Goal: Task Accomplishment & Management: Manage account settings

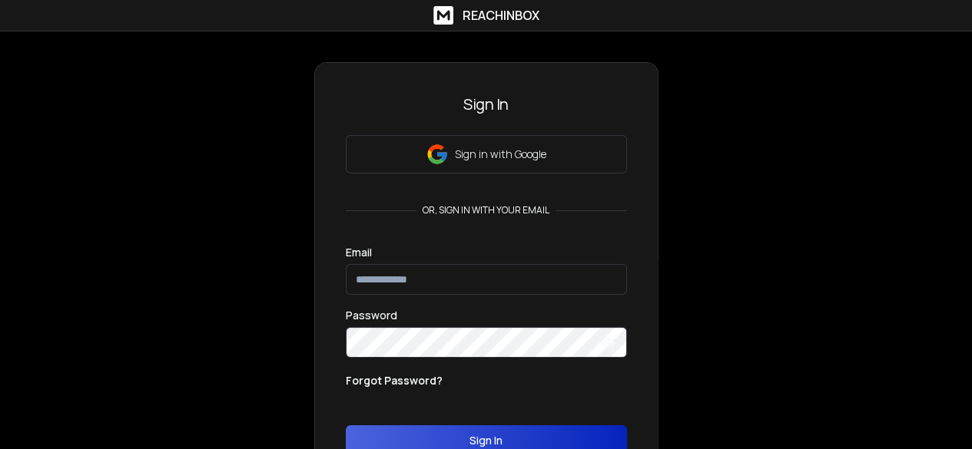
scroll to position [51, 0]
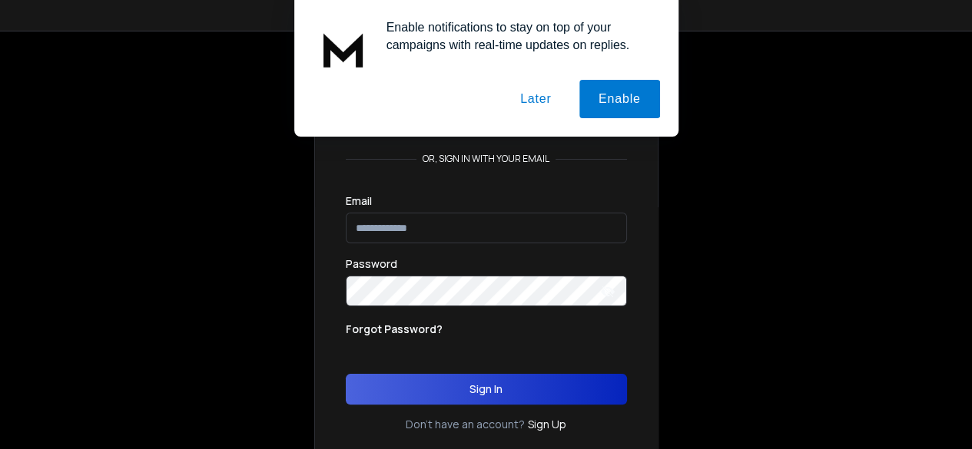
click at [532, 98] on button "Later" at bounding box center [535, 99] width 69 height 38
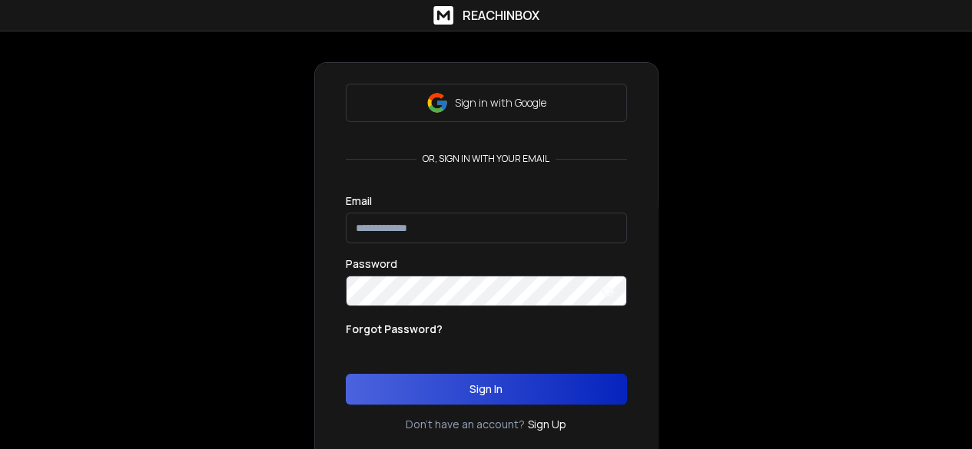
click at [410, 226] on input "email" at bounding box center [486, 228] width 281 height 31
paste input "**********"
drag, startPoint x: 458, startPoint y: 230, endPoint x: 628, endPoint y: 234, distance: 169.9
click at [627, 234] on div "**********" at bounding box center [486, 286] width 344 height 449
type input "**********"
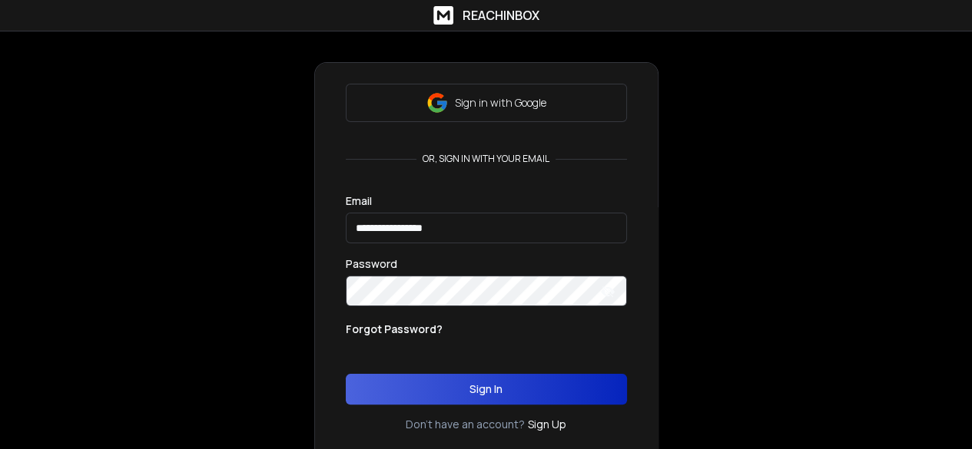
click at [467, 383] on button "Sign In" at bounding box center [486, 389] width 281 height 31
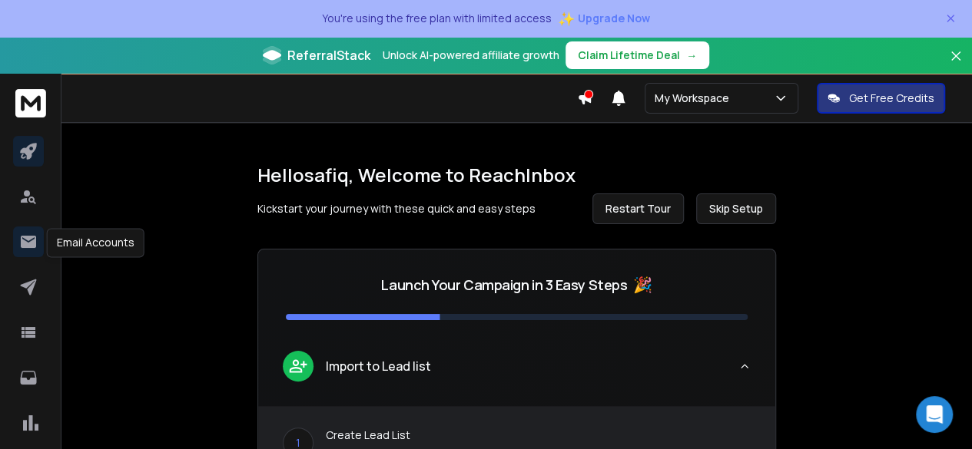
click at [31, 234] on icon at bounding box center [28, 242] width 18 height 18
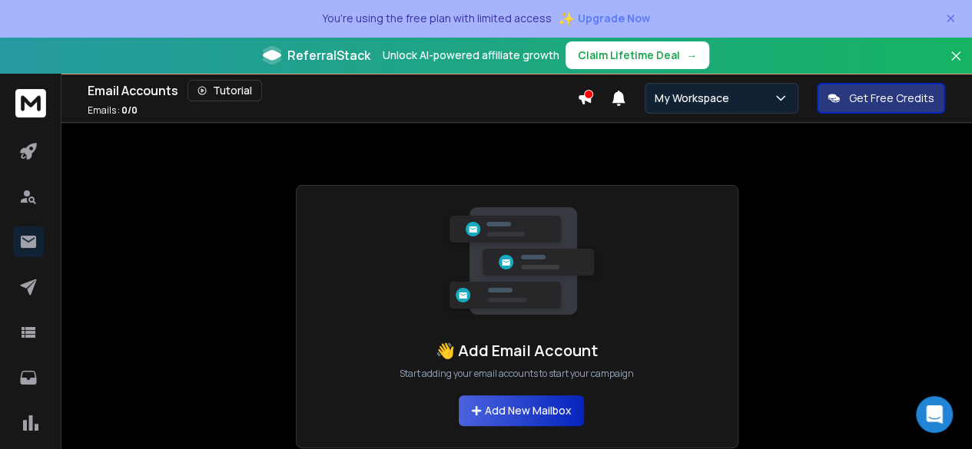
click at [707, 91] on p "My Workspace" at bounding box center [695, 98] width 81 height 15
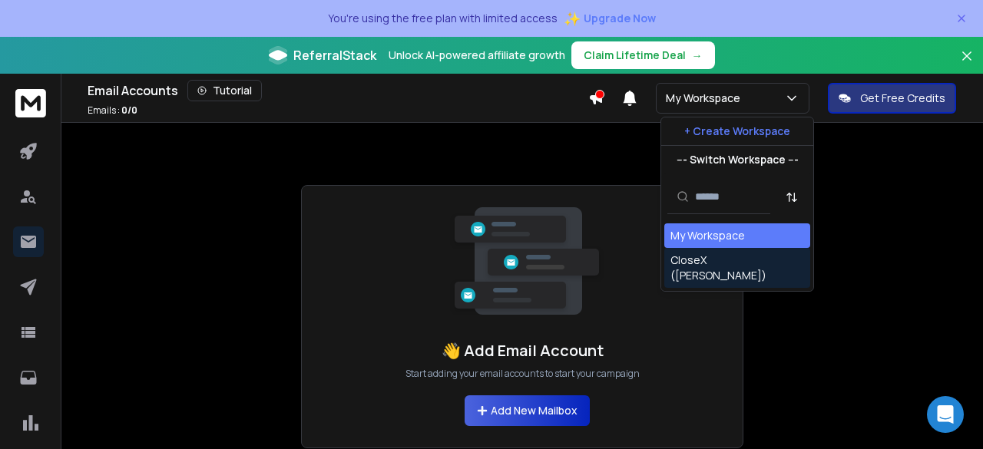
click at [698, 254] on div "CloseX (Safiq)" at bounding box center [738, 268] width 134 height 31
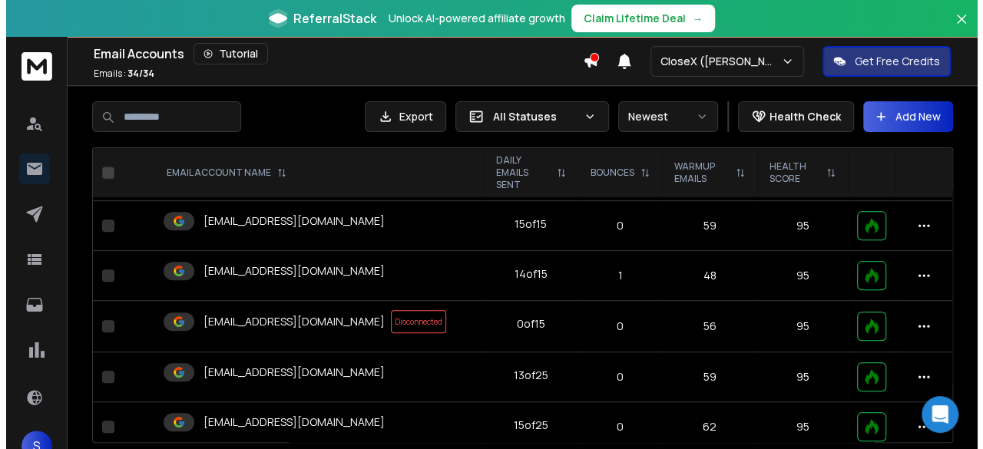
scroll to position [384, 0]
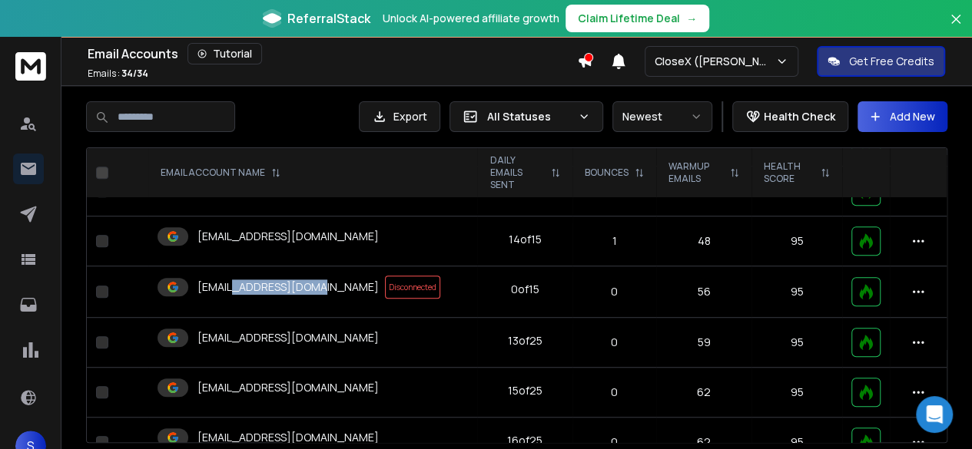
copy p "clickonomi.com"
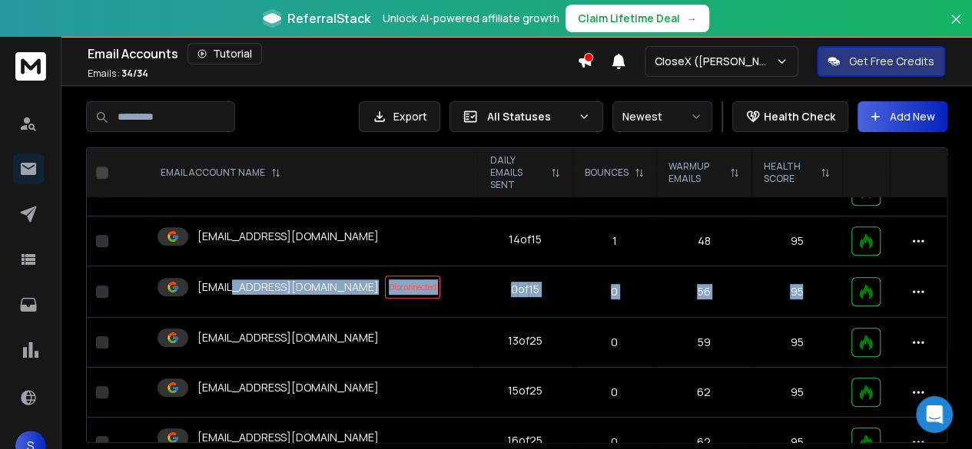
drag, startPoint x: 230, startPoint y: 280, endPoint x: 859, endPoint y: 281, distance: 628.5
click at [859, 281] on tr "safiq@clickonomi.com Disconnected 0 of 15 0 56 95" at bounding box center [517, 292] width 860 height 51
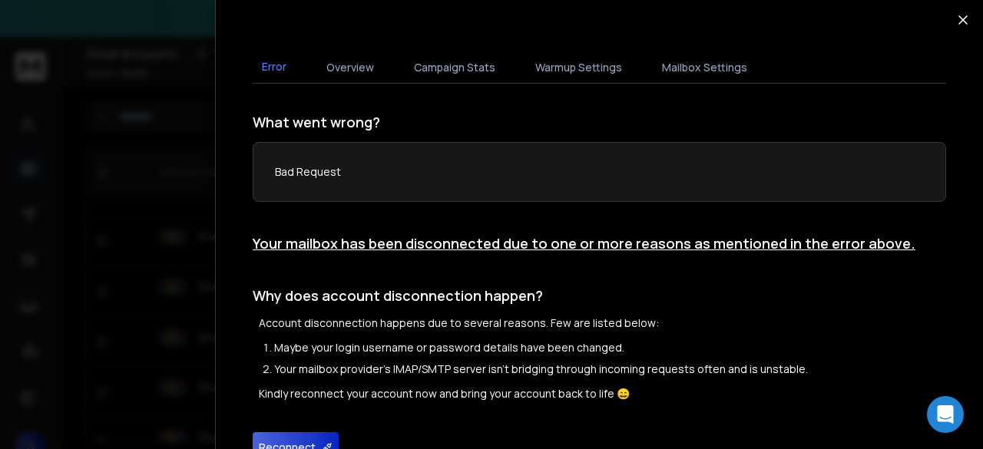
click at [960, 22] on icon "button" at bounding box center [964, 20] width 8 height 8
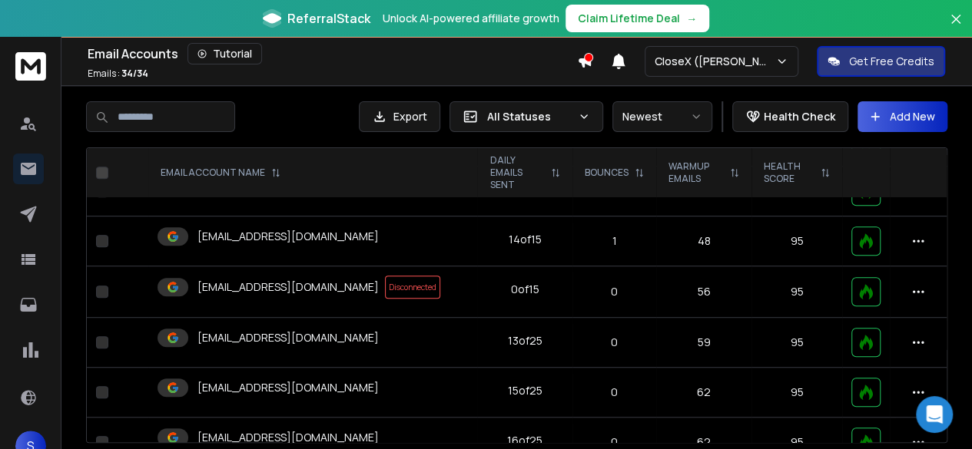
click at [179, 123] on input at bounding box center [160, 116] width 149 height 31
paste input "**********"
type input "**********"
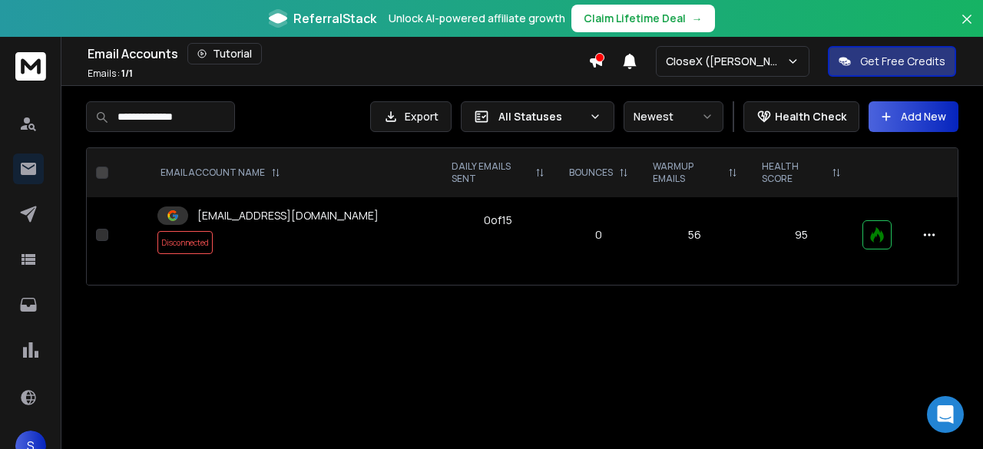
click at [97, 229] on button "button" at bounding box center [102, 235] width 12 height 12
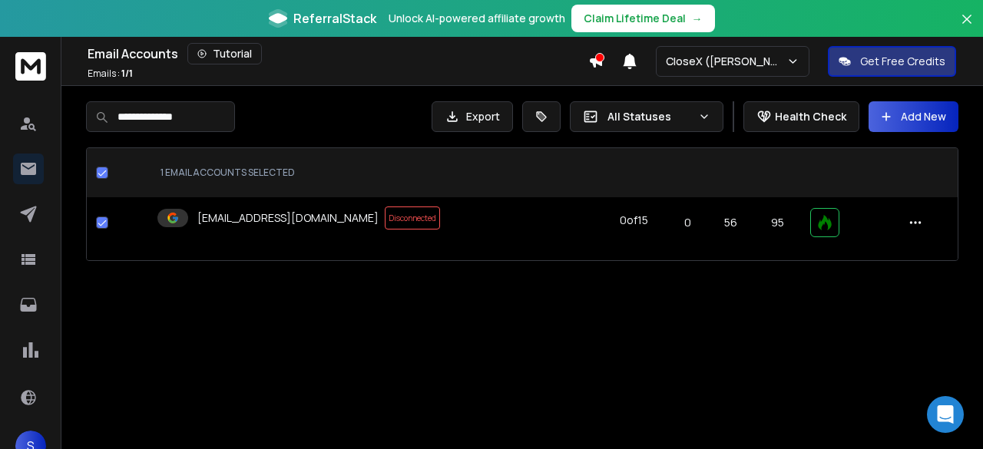
click at [909, 221] on icon at bounding box center [916, 223] width 14 height 14
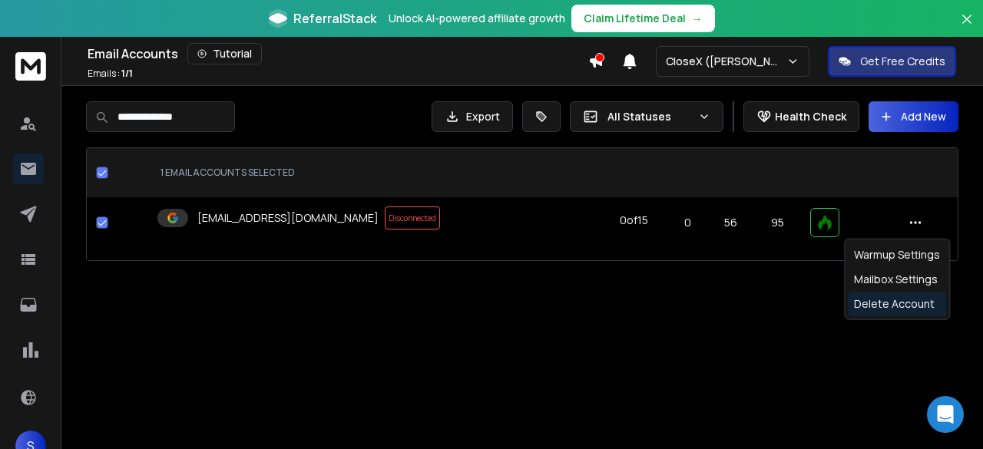
click at [876, 300] on div "Delete Account" at bounding box center [897, 304] width 98 height 25
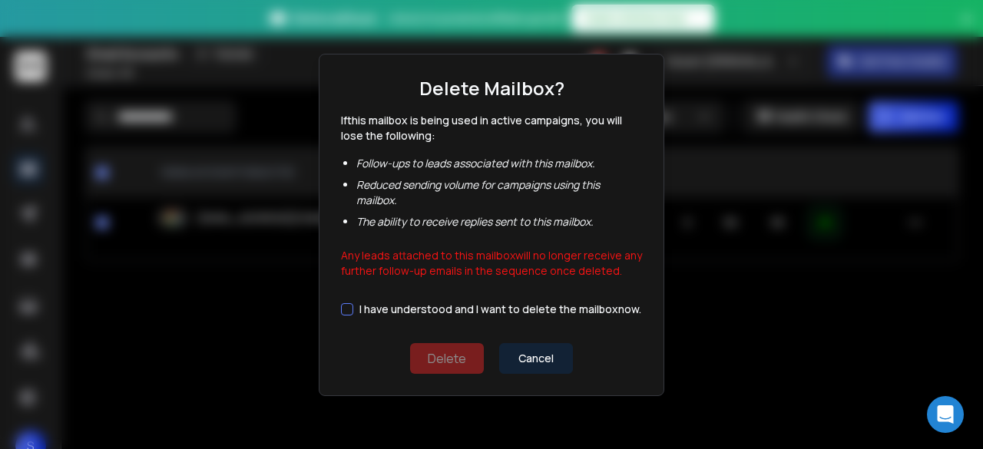
click at [344, 308] on button "I have understood and I want to delete the mailbox now." at bounding box center [347, 309] width 12 height 12
click at [467, 359] on button "Delete" at bounding box center [447, 358] width 74 height 31
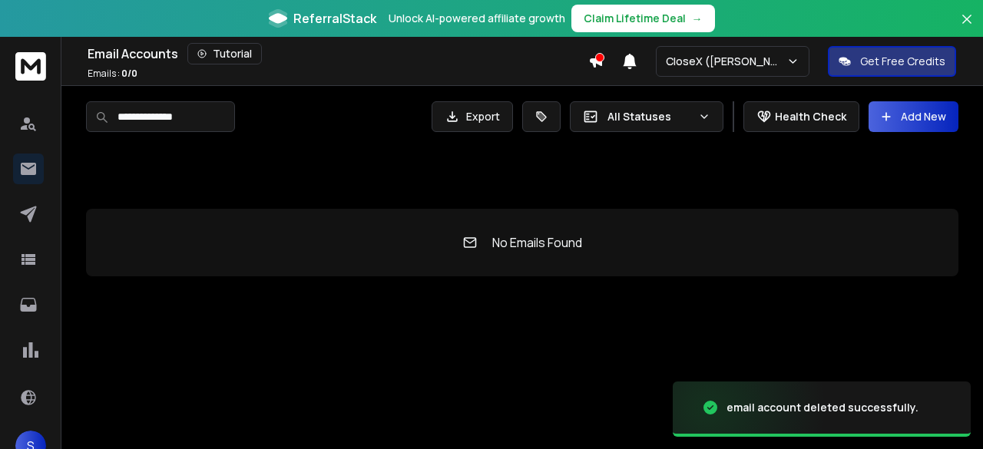
click at [214, 117] on input "**********" at bounding box center [160, 116] width 149 height 31
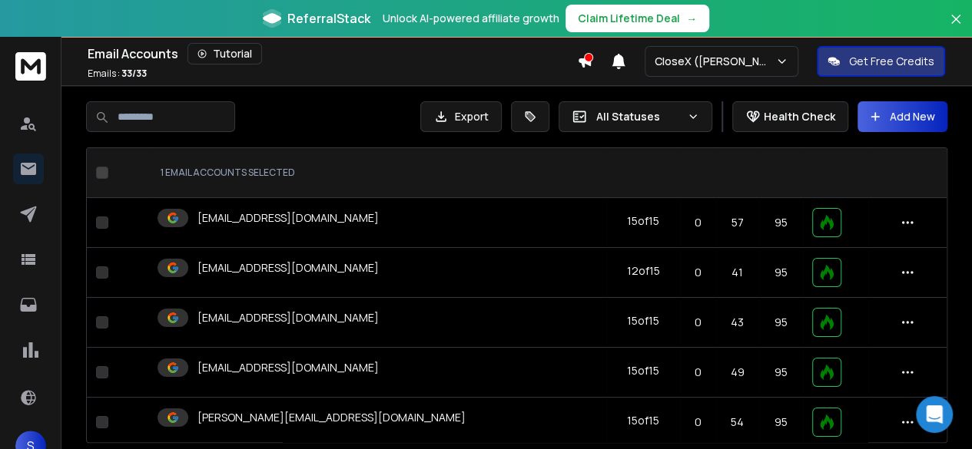
click at [890, 112] on button "Add New" at bounding box center [902, 116] width 90 height 31
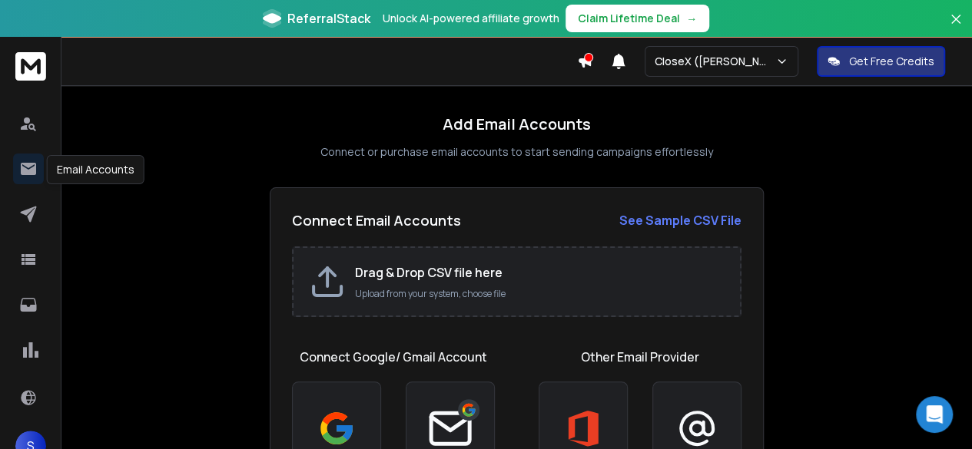
click at [15, 164] on link at bounding box center [28, 169] width 31 height 31
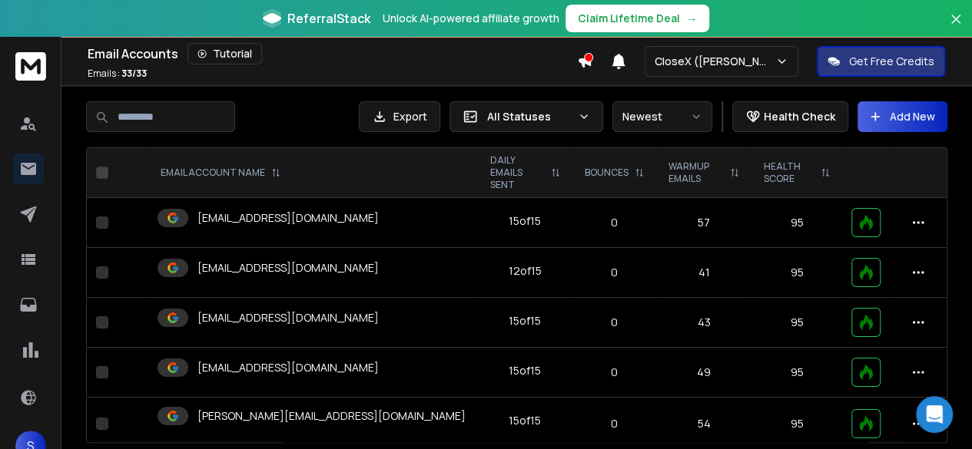
click at [890, 124] on button "Add New" at bounding box center [902, 116] width 90 height 31
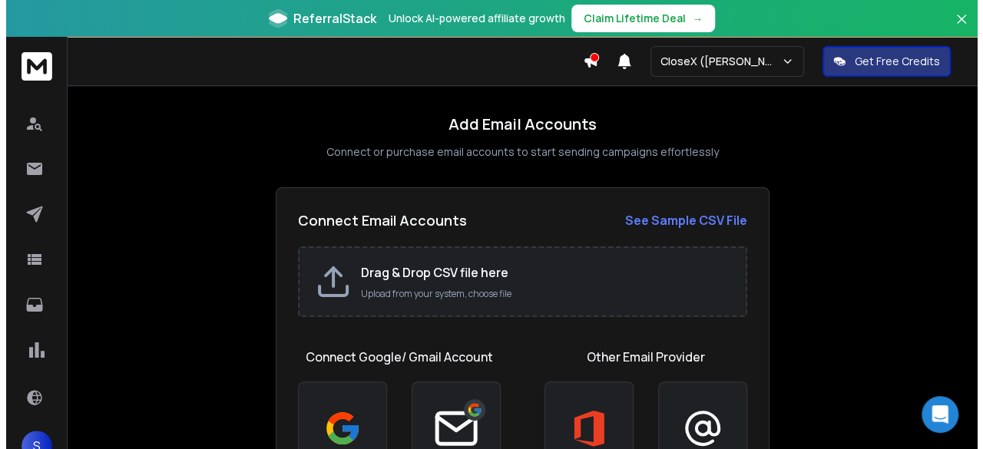
scroll to position [114, 0]
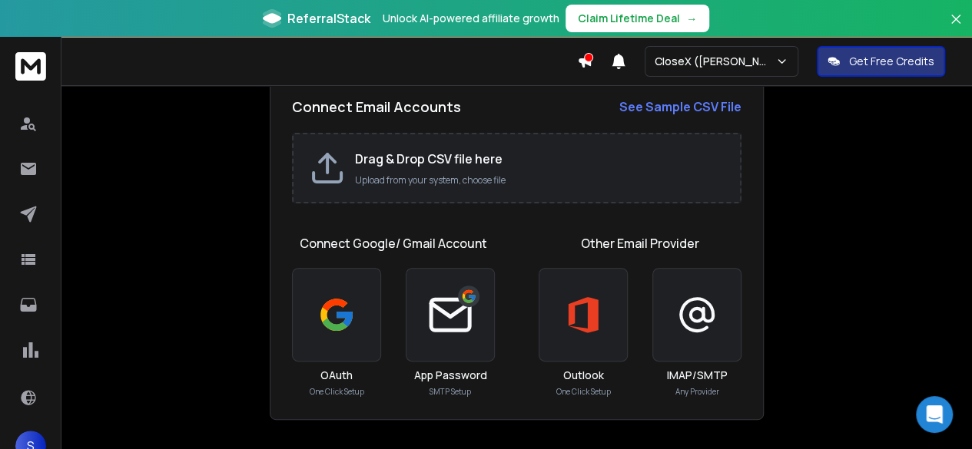
click at [572, 334] on div at bounding box center [583, 314] width 38 height 43
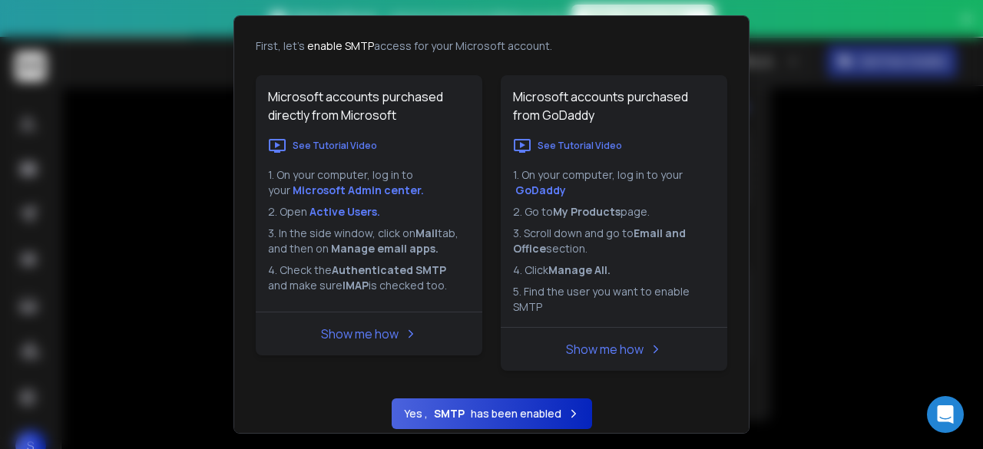
scroll to position [101, 0]
click at [470, 398] on button "Yes , SMTP has been enabled" at bounding box center [492, 413] width 201 height 31
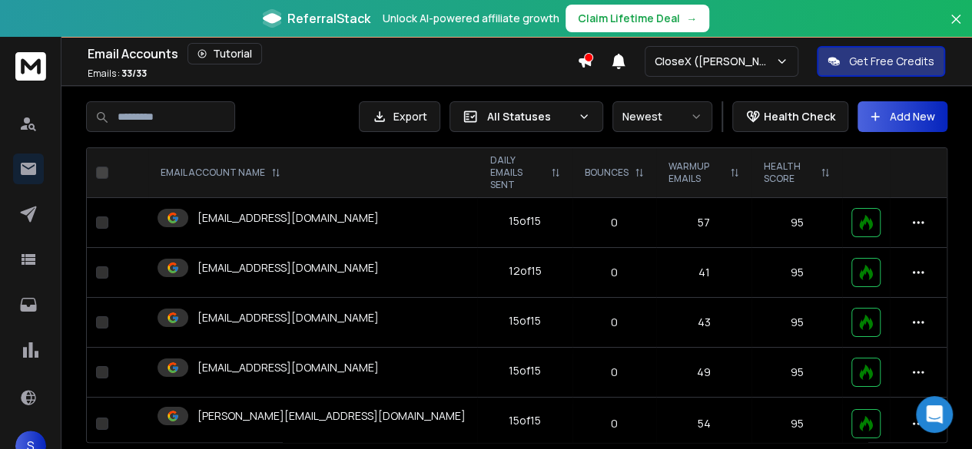
click at [896, 121] on button "Add New" at bounding box center [902, 116] width 90 height 31
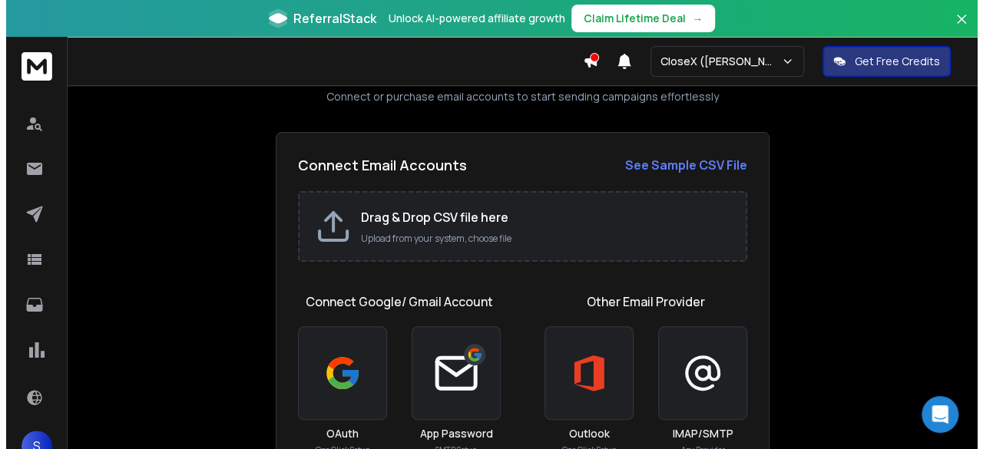
scroll to position [114, 0]
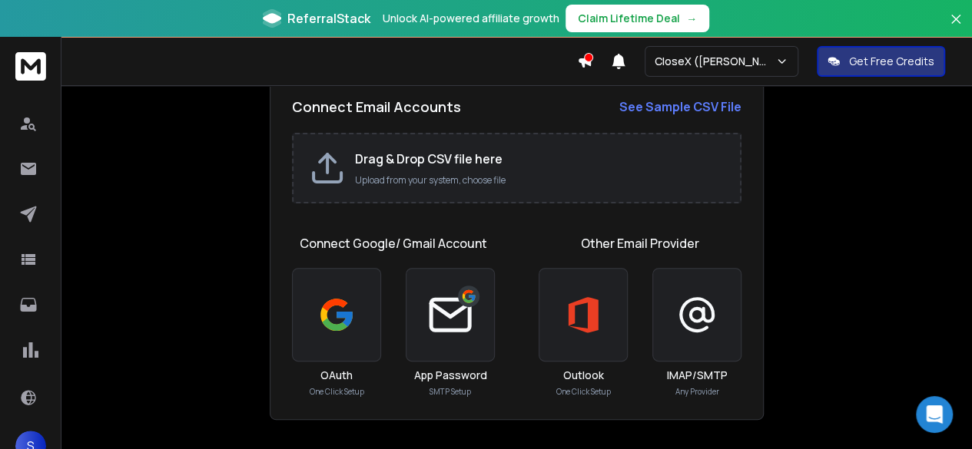
click at [584, 328] on icon at bounding box center [583, 315] width 30 height 36
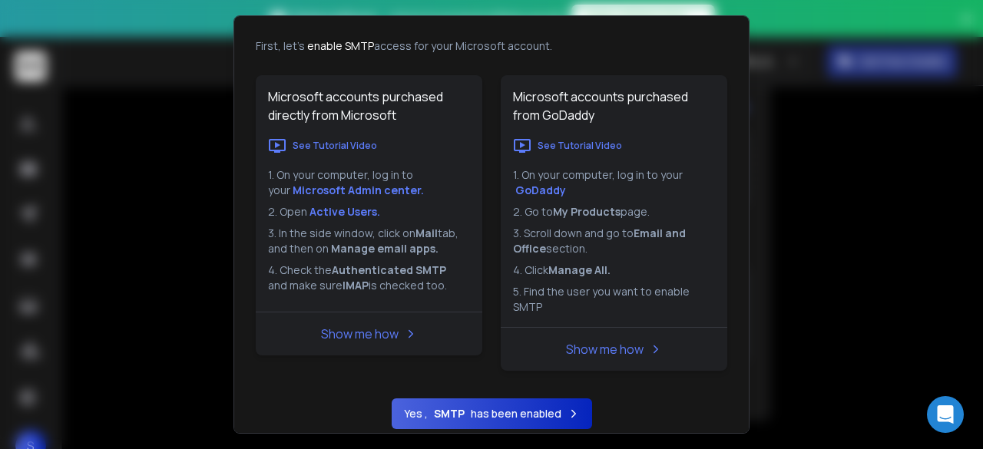
scroll to position [101, 0]
click at [492, 403] on button "Yes , SMTP has been enabled" at bounding box center [492, 413] width 201 height 31
